Goal: Navigation & Orientation: Find specific page/section

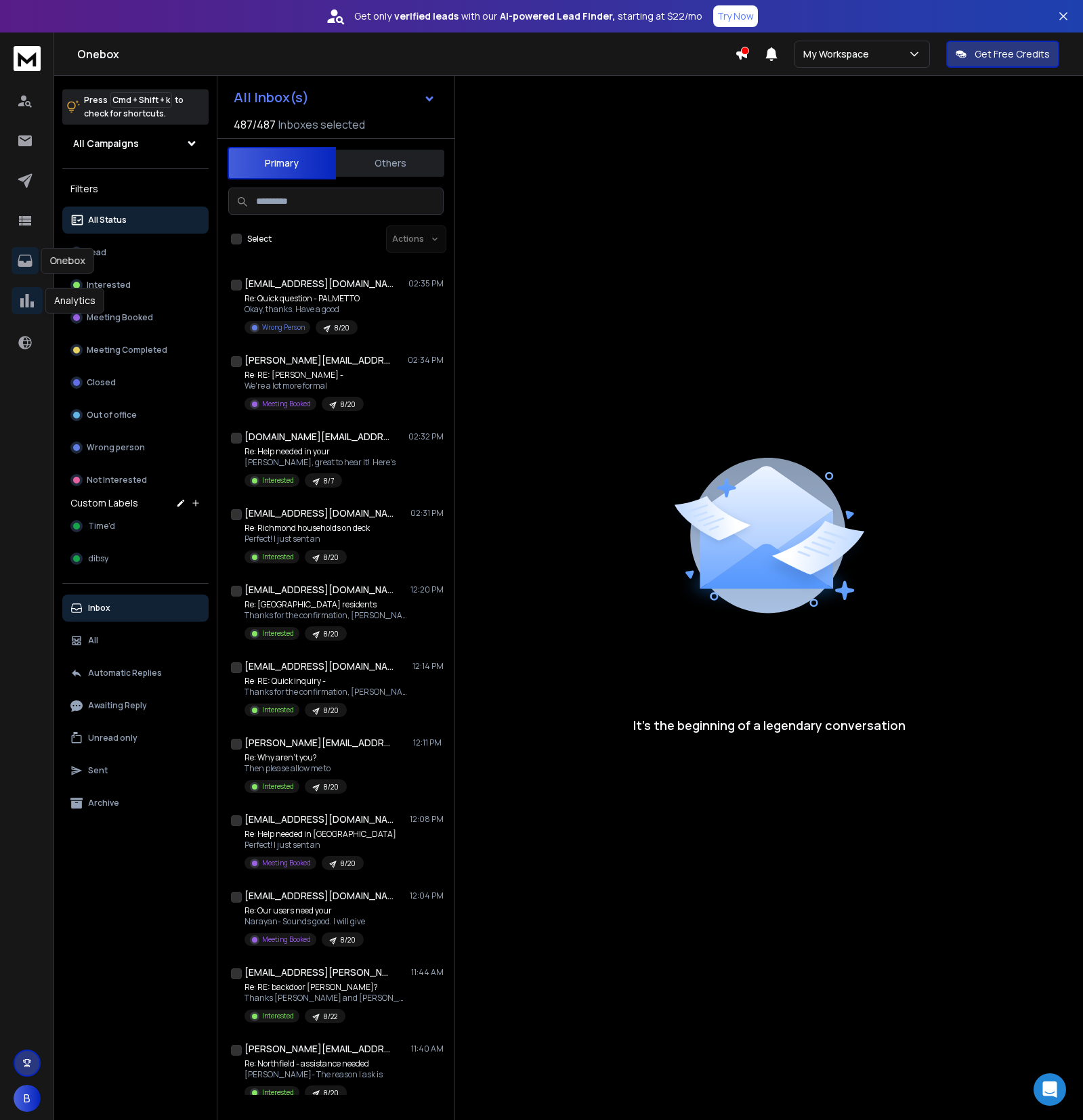
click at [35, 310] on icon at bounding box center [27, 301] width 20 height 20
